Goal: Task Accomplishment & Management: Use online tool/utility

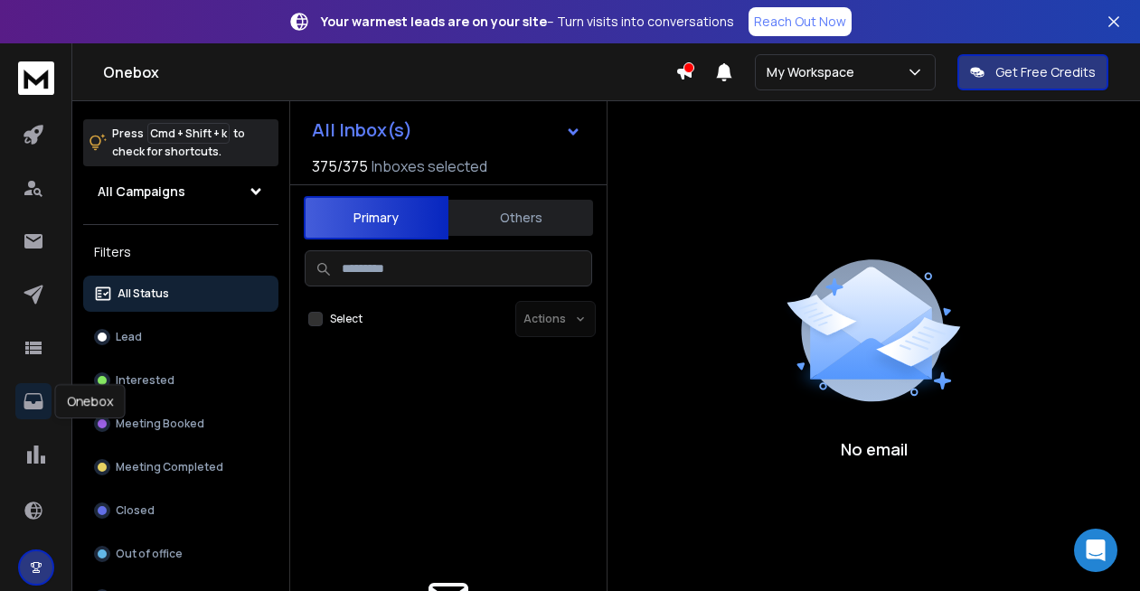
click at [489, 228] on button "Others" at bounding box center [521, 218] width 145 height 40
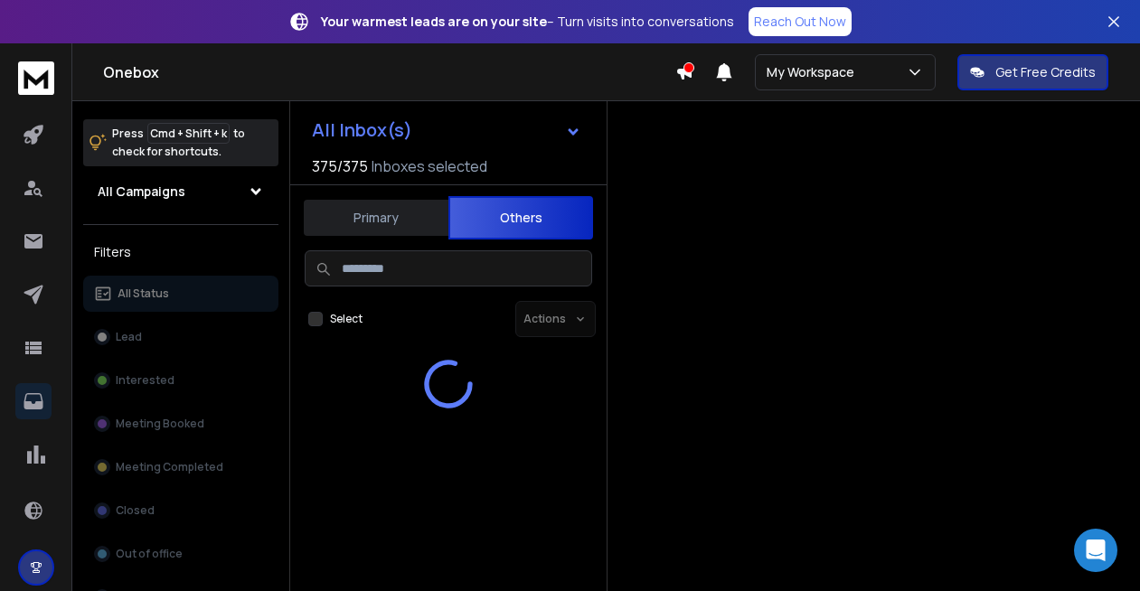
click at [479, 279] on input at bounding box center [449, 269] width 288 height 36
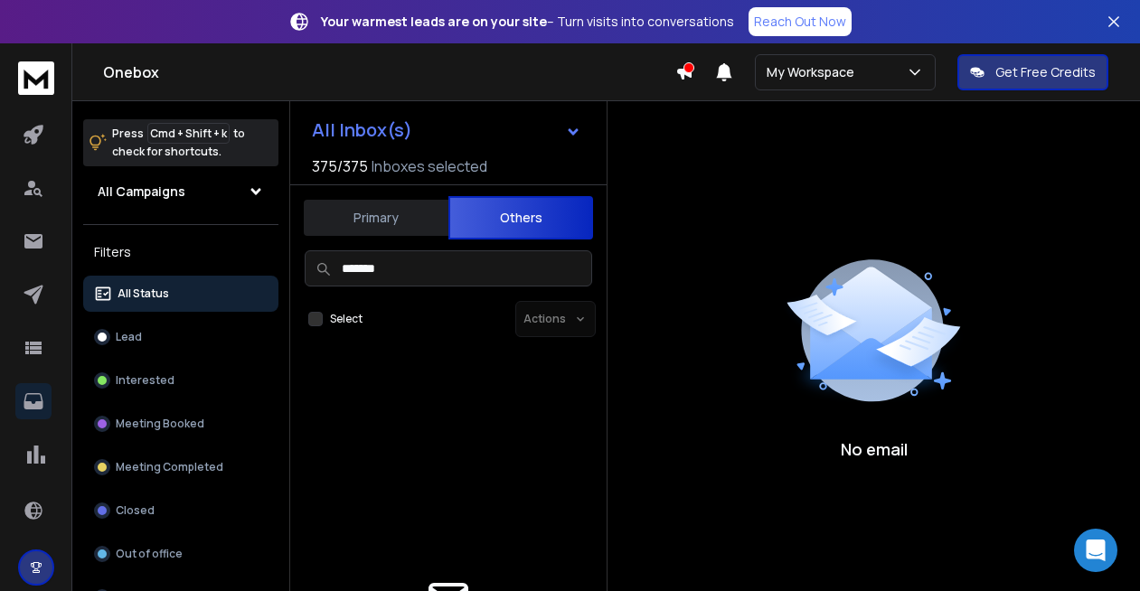
click at [364, 270] on input "*******" at bounding box center [449, 269] width 288 height 36
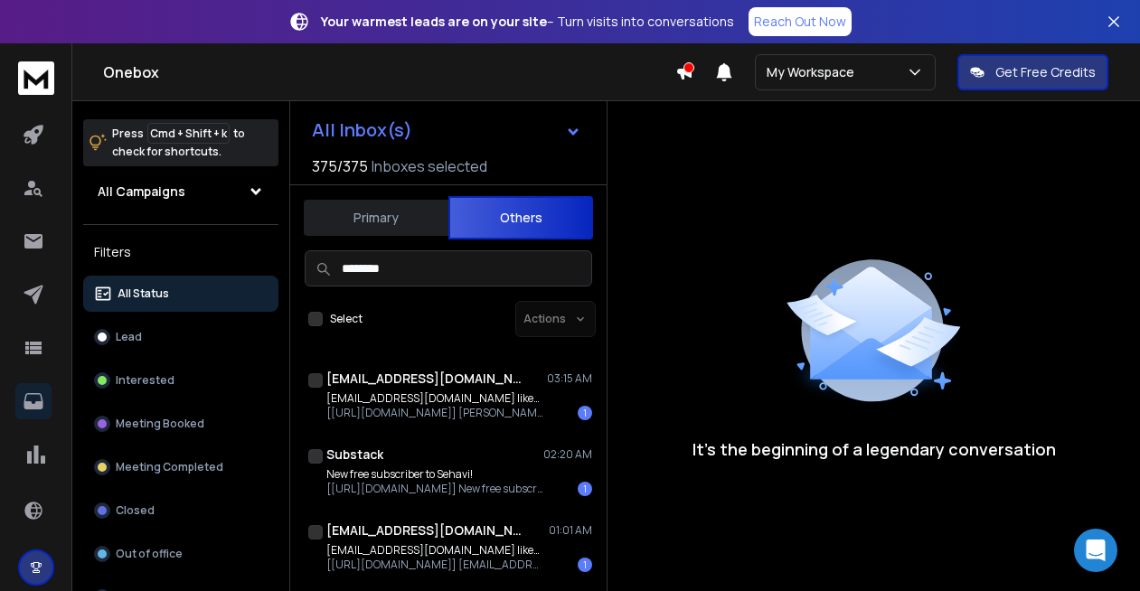
type input "********"
click at [367, 214] on button "Primary" at bounding box center [376, 218] width 145 height 40
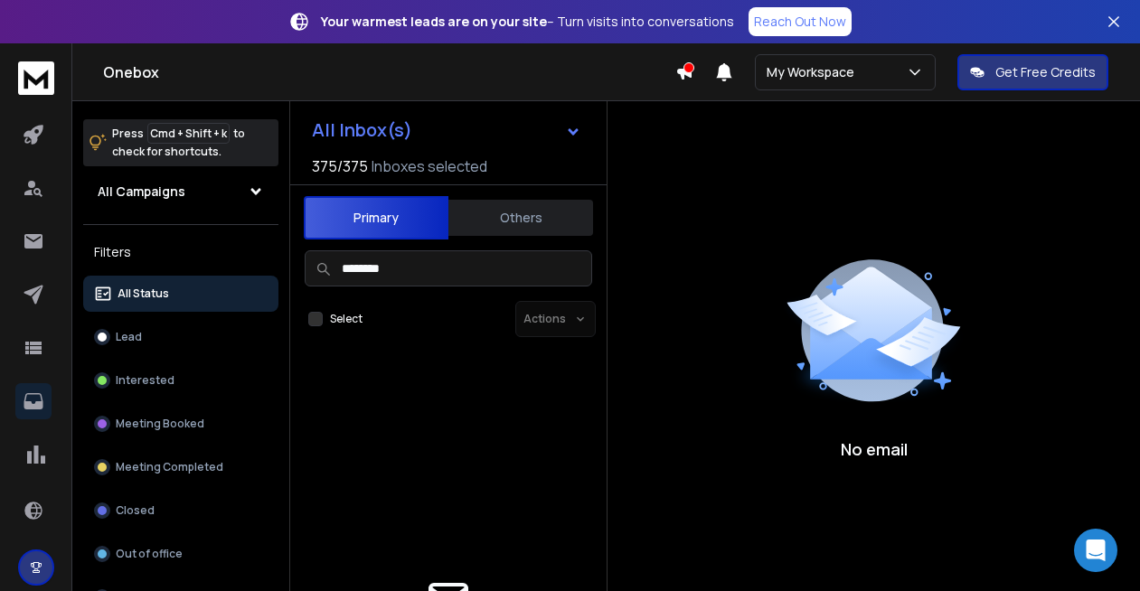
click at [507, 218] on button "Others" at bounding box center [521, 218] width 145 height 40
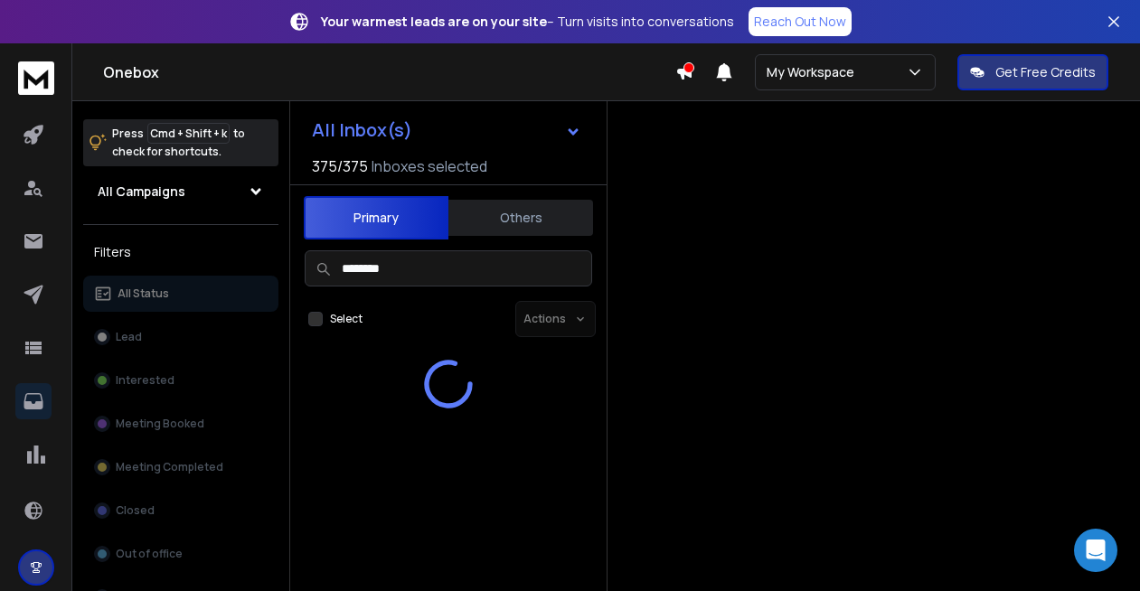
click at [409, 223] on button "Primary" at bounding box center [376, 217] width 145 height 43
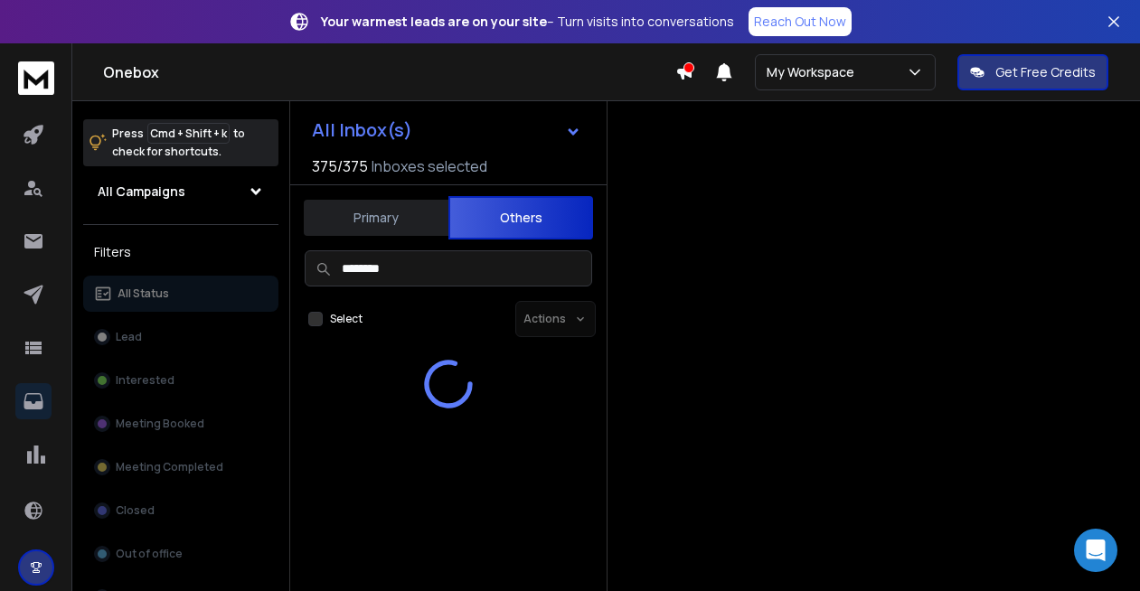
click at [490, 222] on button "Others" at bounding box center [521, 217] width 145 height 43
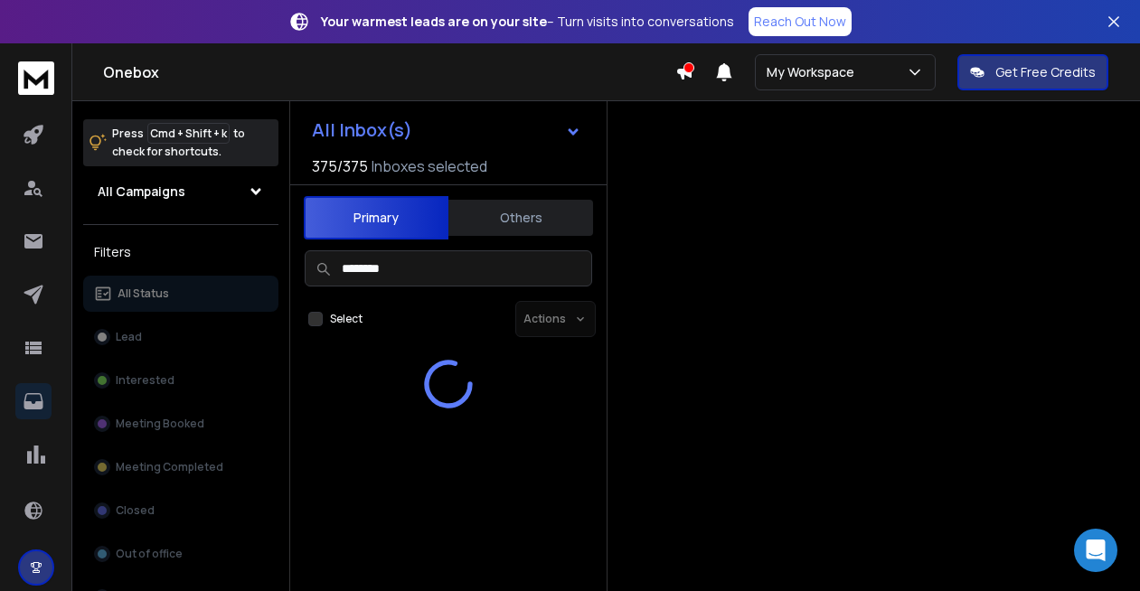
click at [372, 217] on button "Primary" at bounding box center [376, 217] width 145 height 43
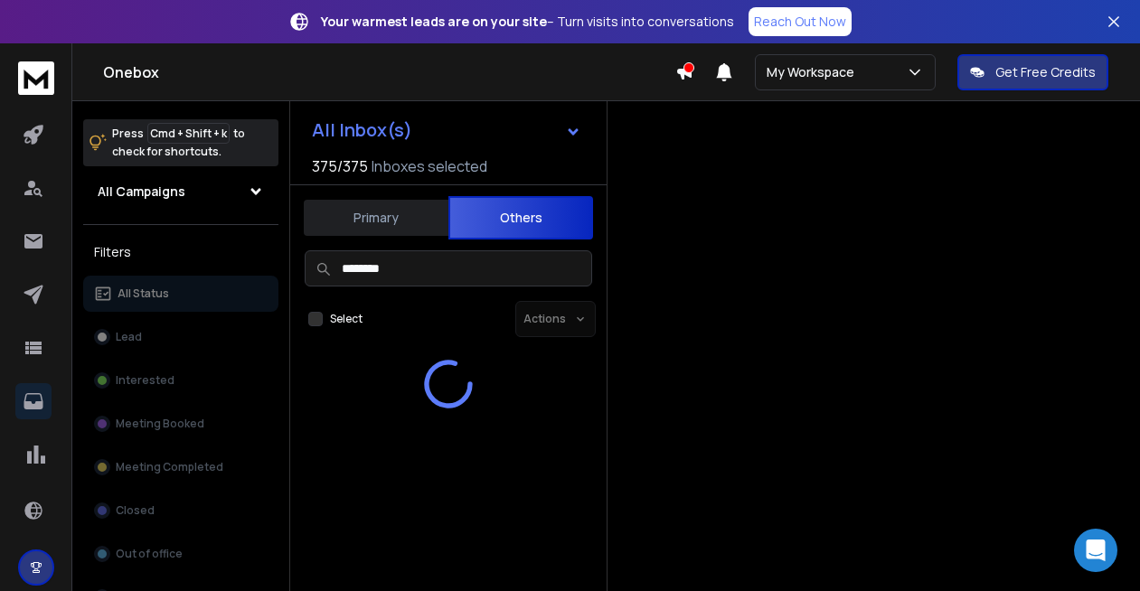
click at [560, 218] on button "Others" at bounding box center [521, 217] width 145 height 43
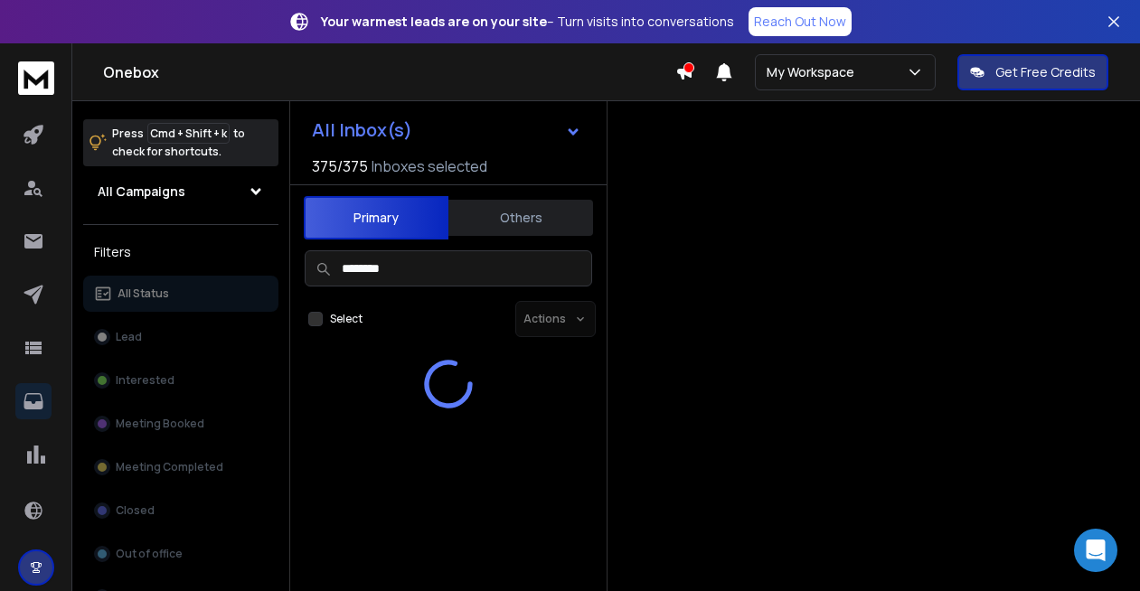
click at [387, 216] on button "Primary" at bounding box center [376, 217] width 145 height 43
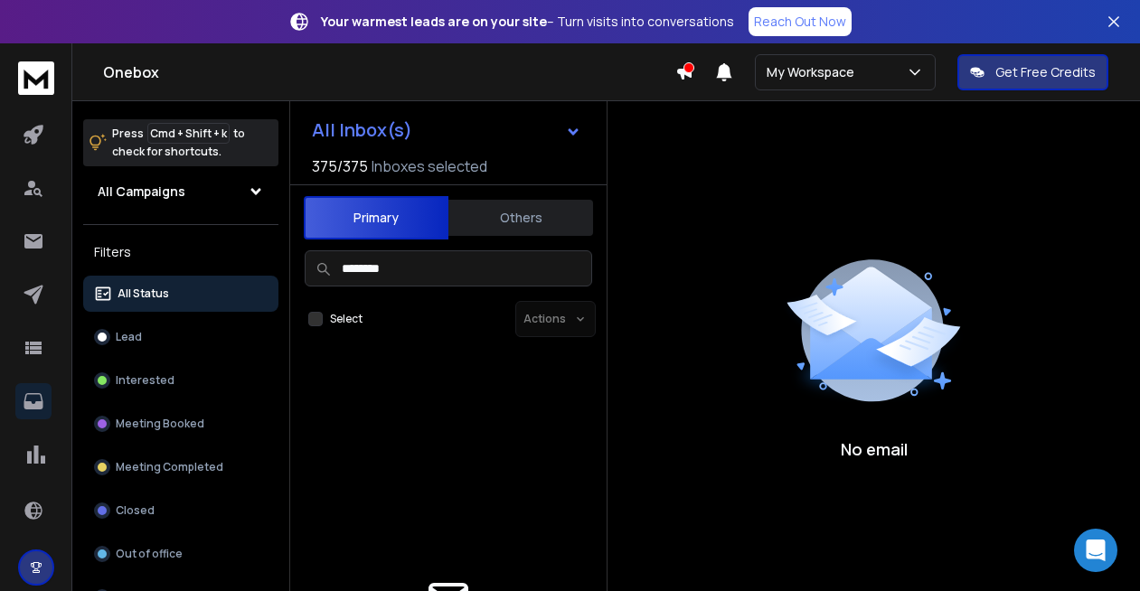
click at [482, 222] on button "Others" at bounding box center [521, 218] width 145 height 40
